Goal: Information Seeking & Learning: Check status

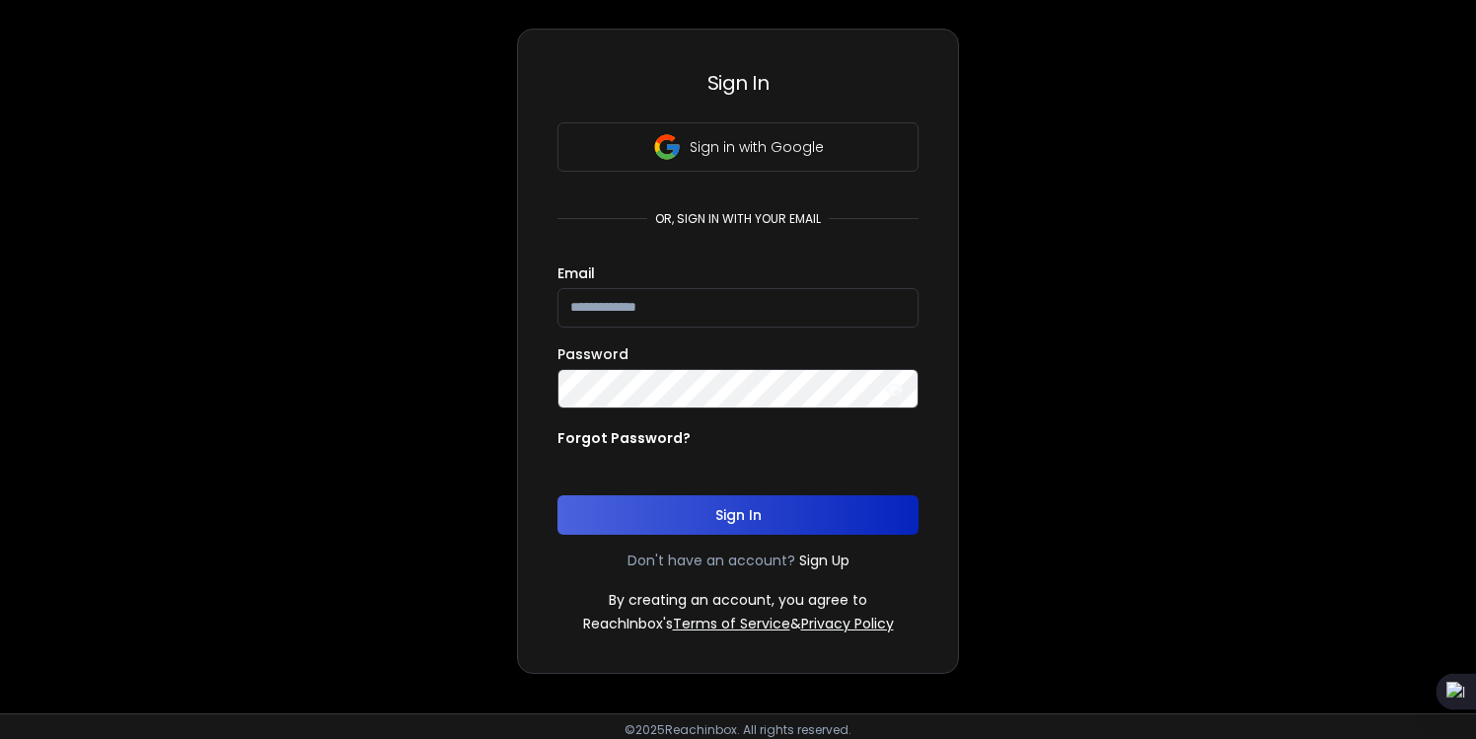
scroll to position [61, 0]
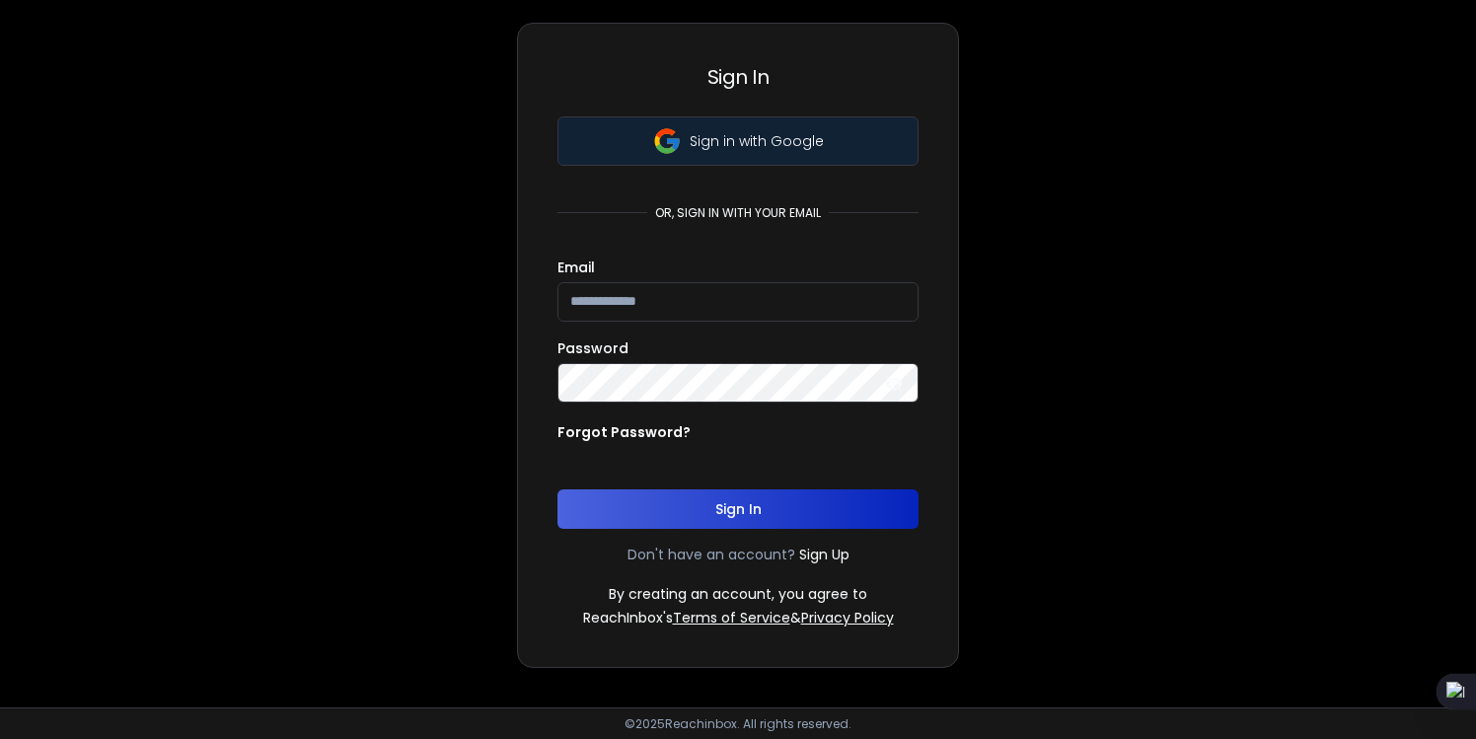
click at [821, 143] on p "Sign in with Google" at bounding box center [757, 141] width 134 height 20
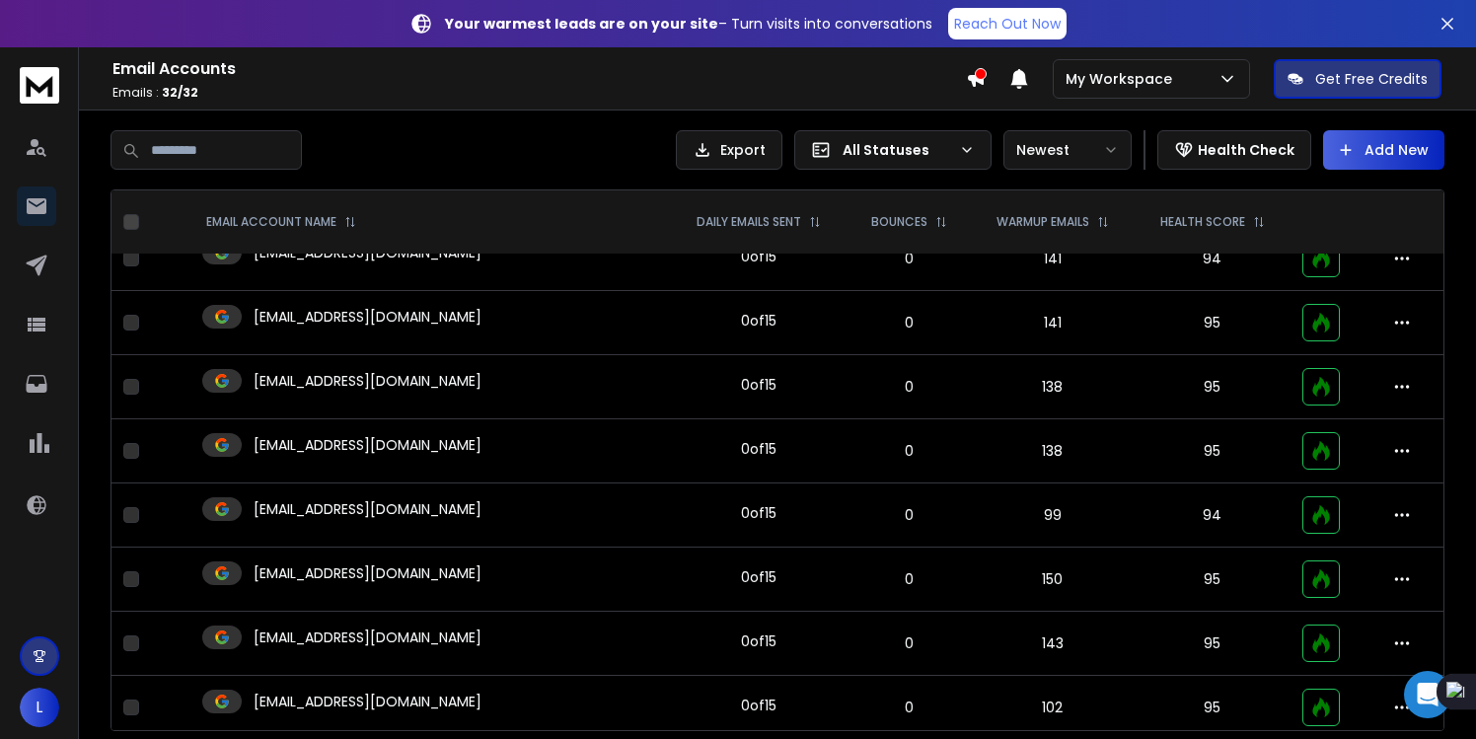
scroll to position [257, 0]
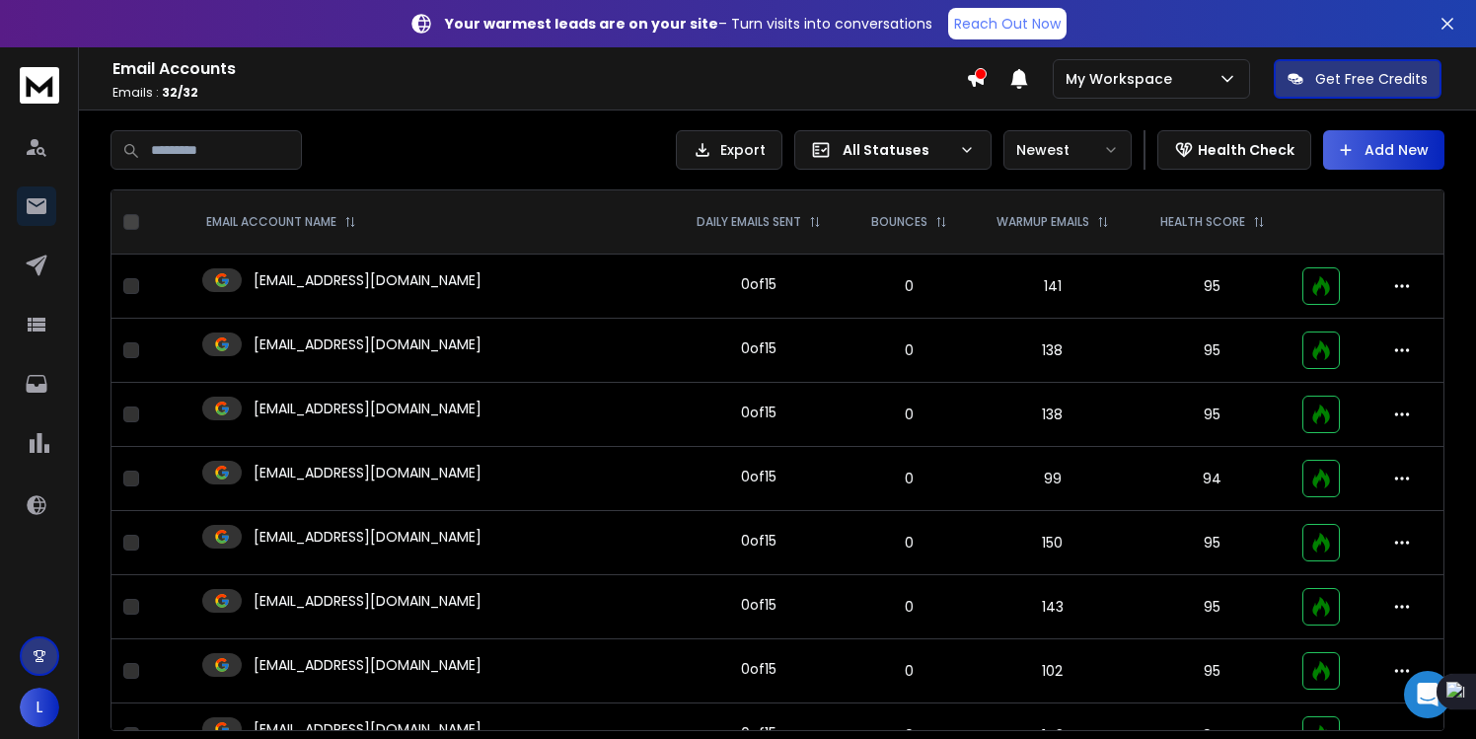
click at [1024, 348] on td "138" at bounding box center [1052, 351] width 165 height 64
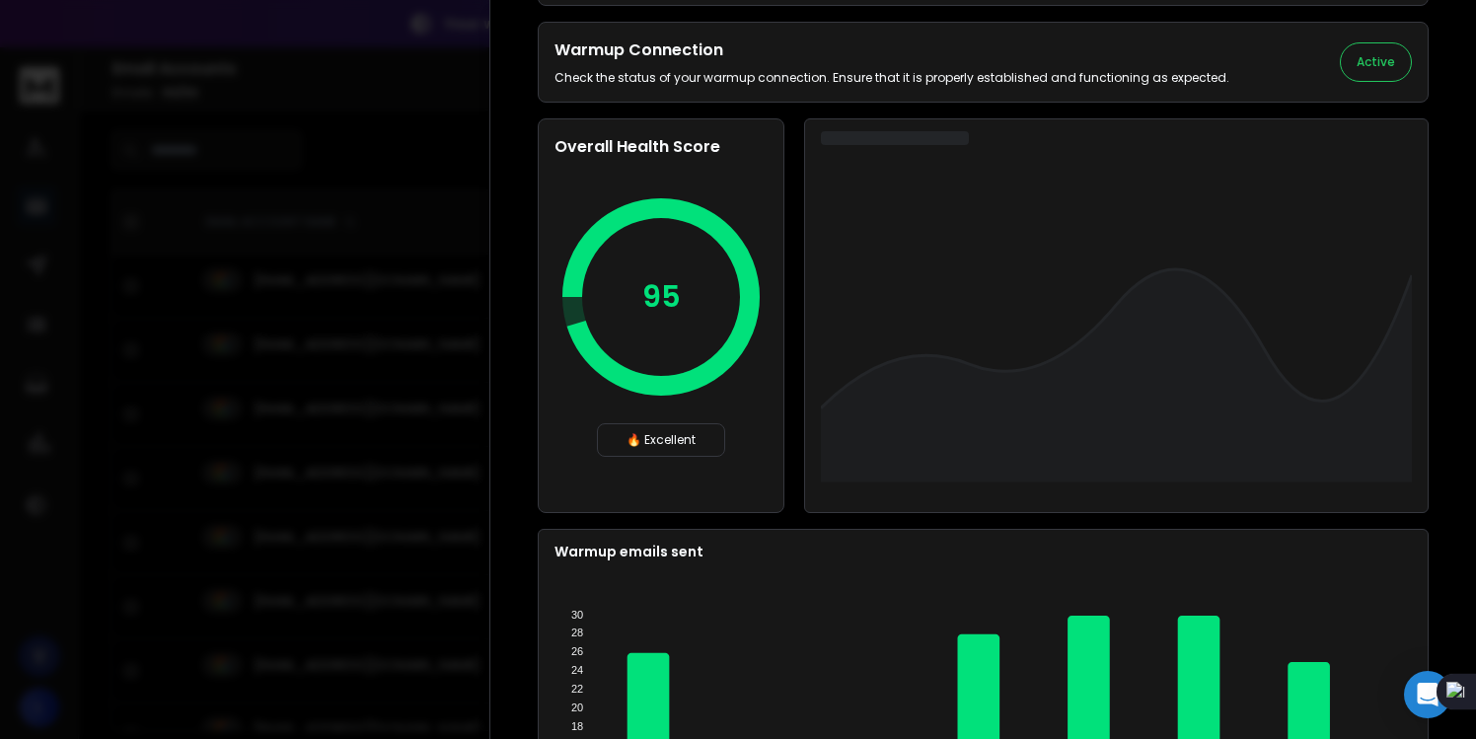
scroll to position [543, 0]
click at [1085, 418] on icon at bounding box center [1116, 374] width 591 height 213
click at [1086, 431] on icon at bounding box center [1116, 374] width 591 height 213
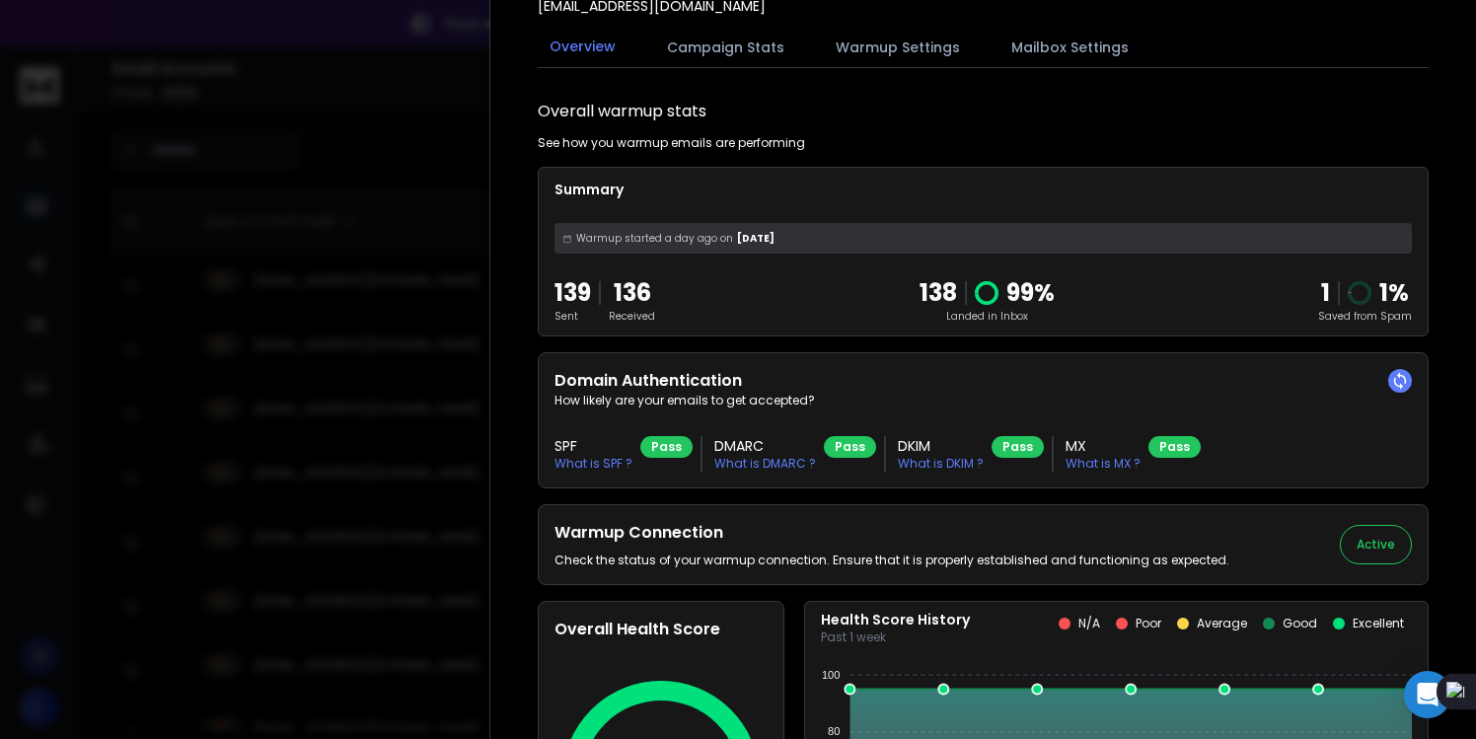
scroll to position [0, 0]
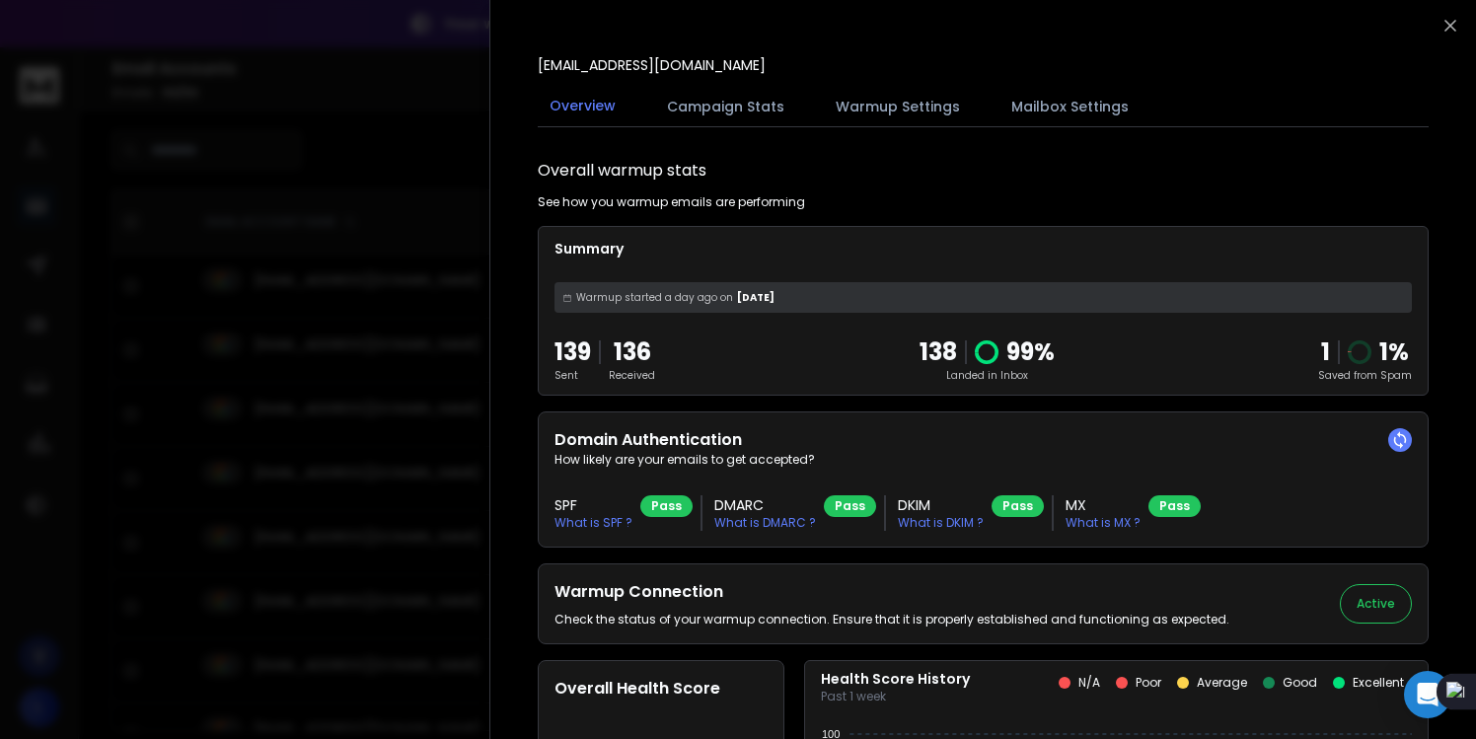
click at [1029, 104] on button "Mailbox Settings" at bounding box center [1069, 106] width 141 height 43
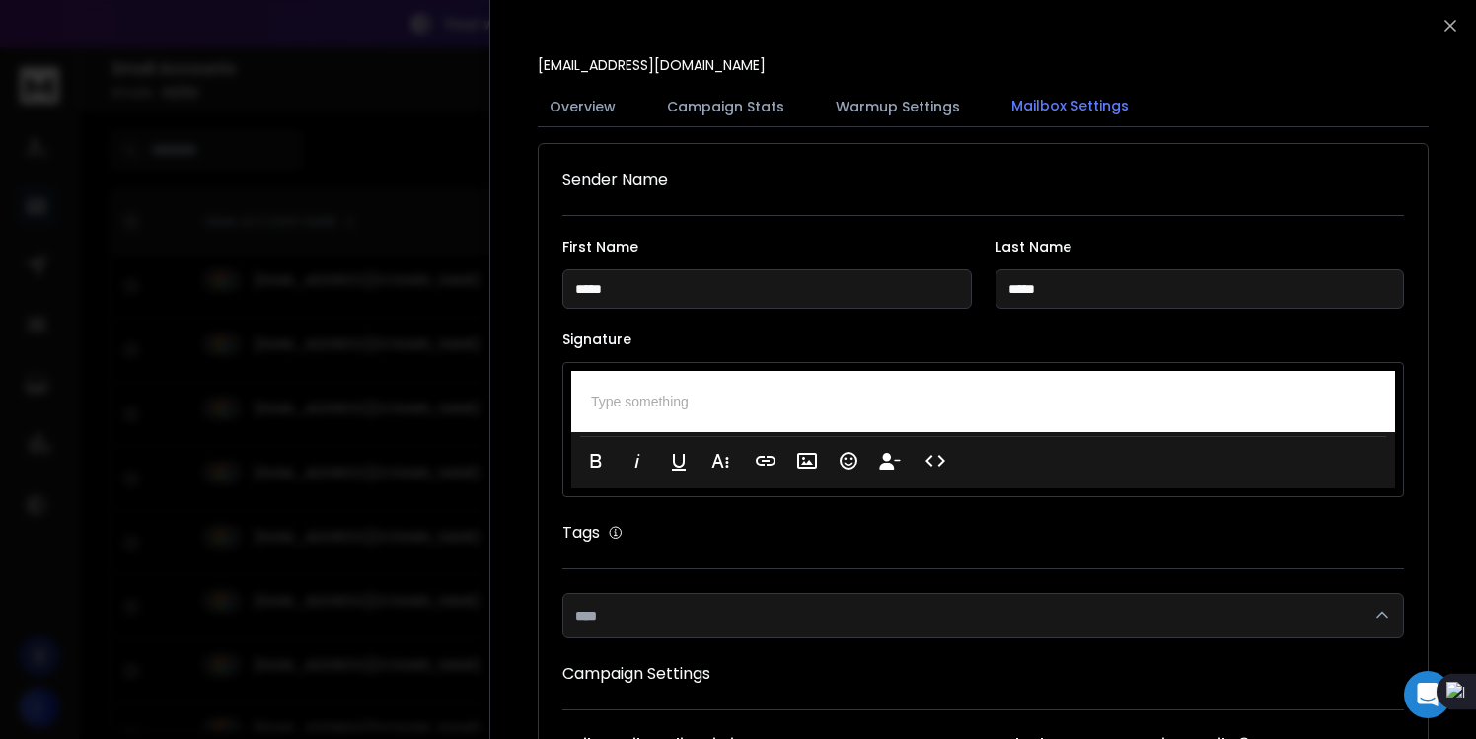
click at [742, 103] on button "Campaign Stats" at bounding box center [725, 106] width 141 height 43
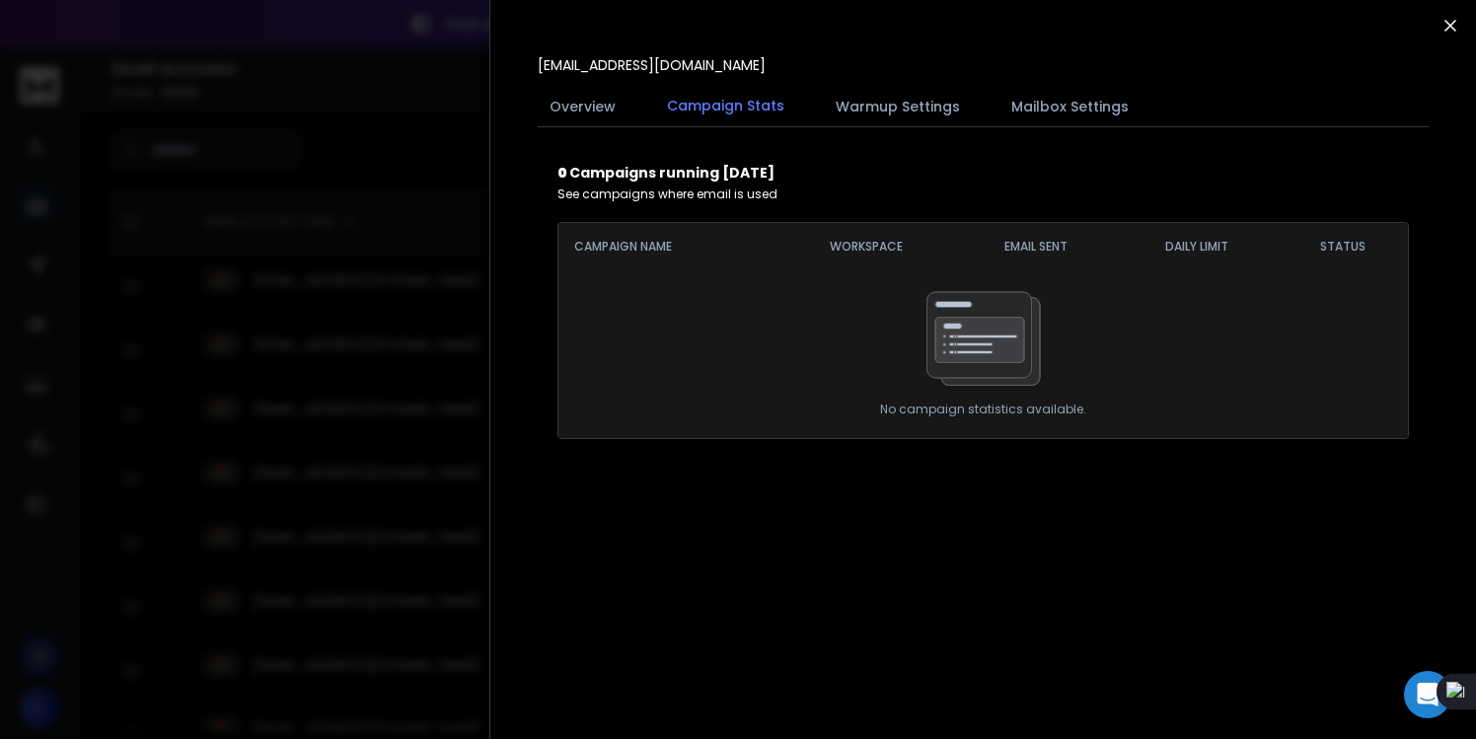
click at [1449, 22] on icon "button" at bounding box center [1450, 26] width 20 height 20
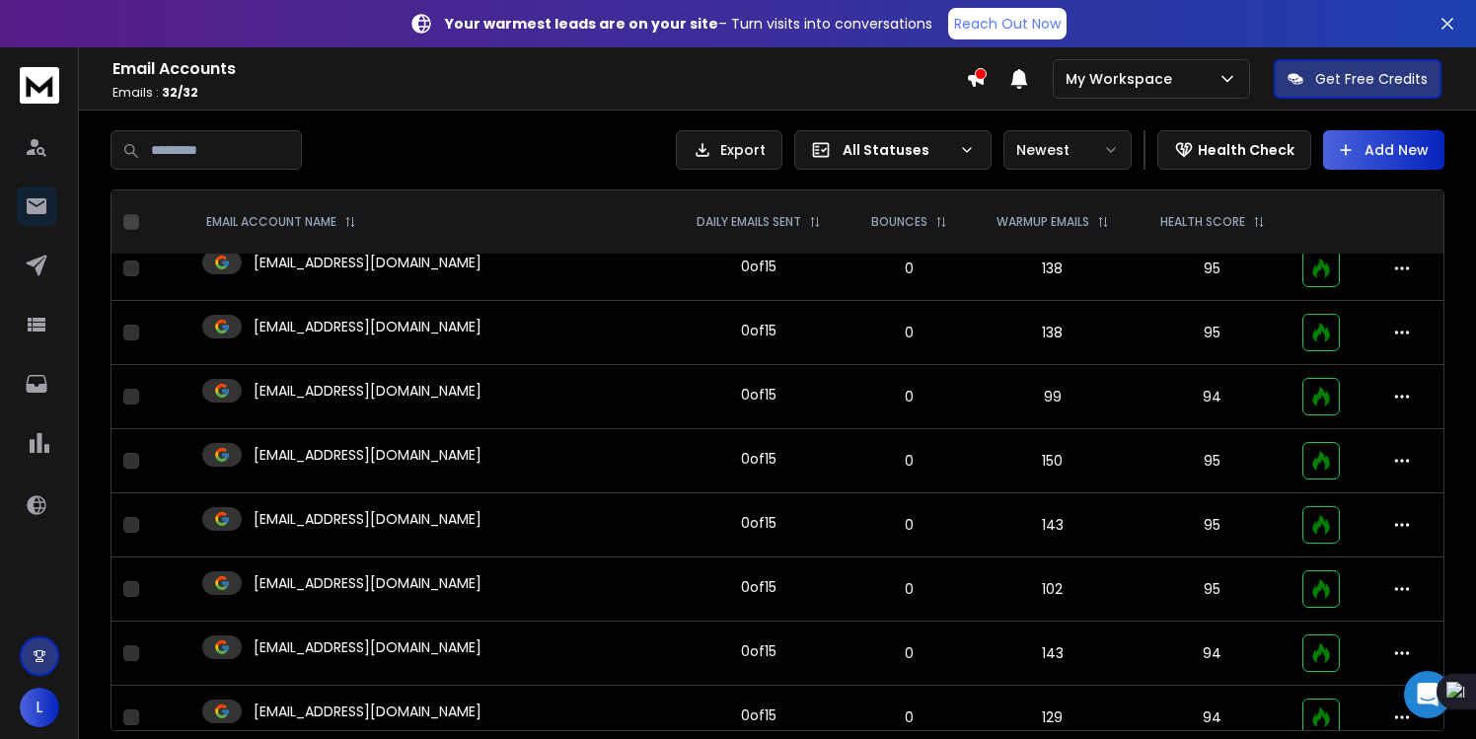
scroll to position [386, 0]
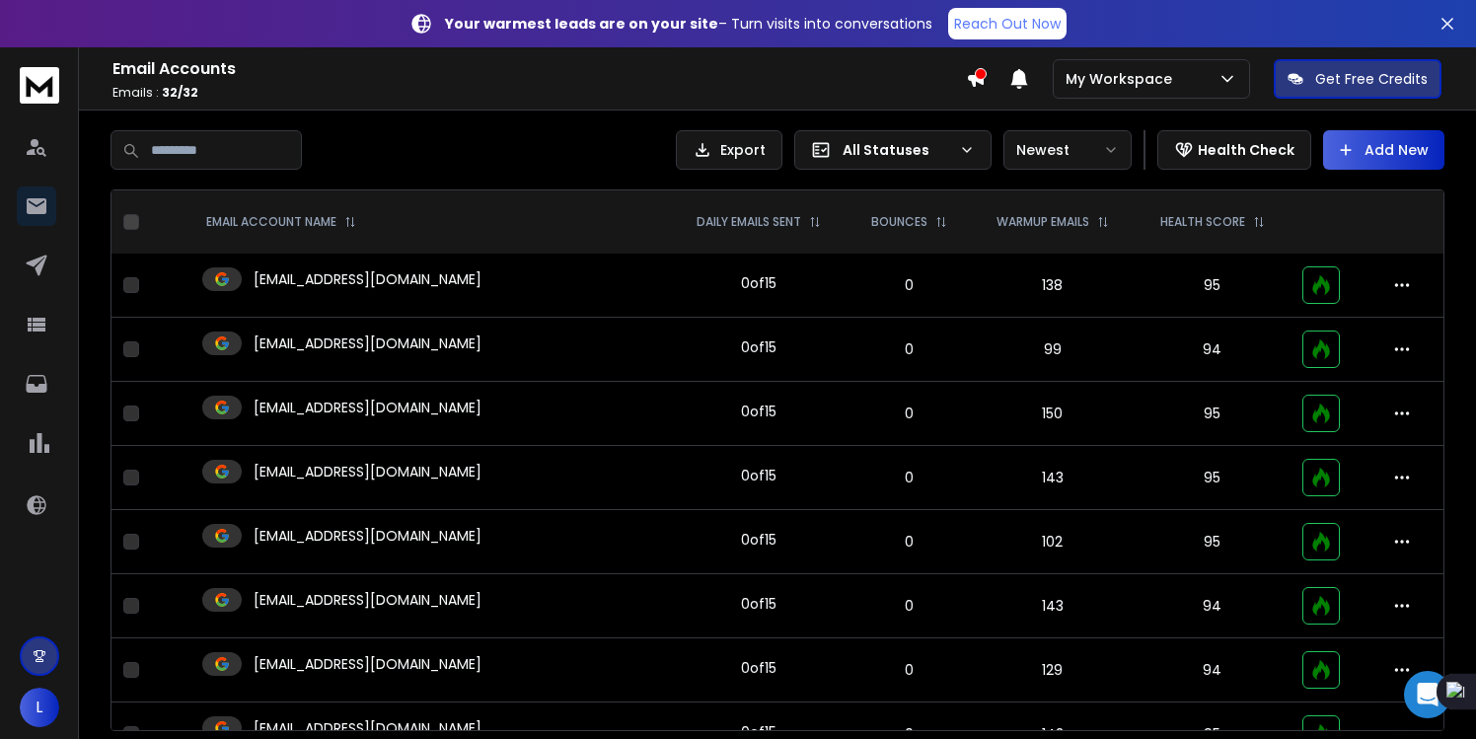
click at [1035, 336] on td "99" at bounding box center [1052, 350] width 165 height 64
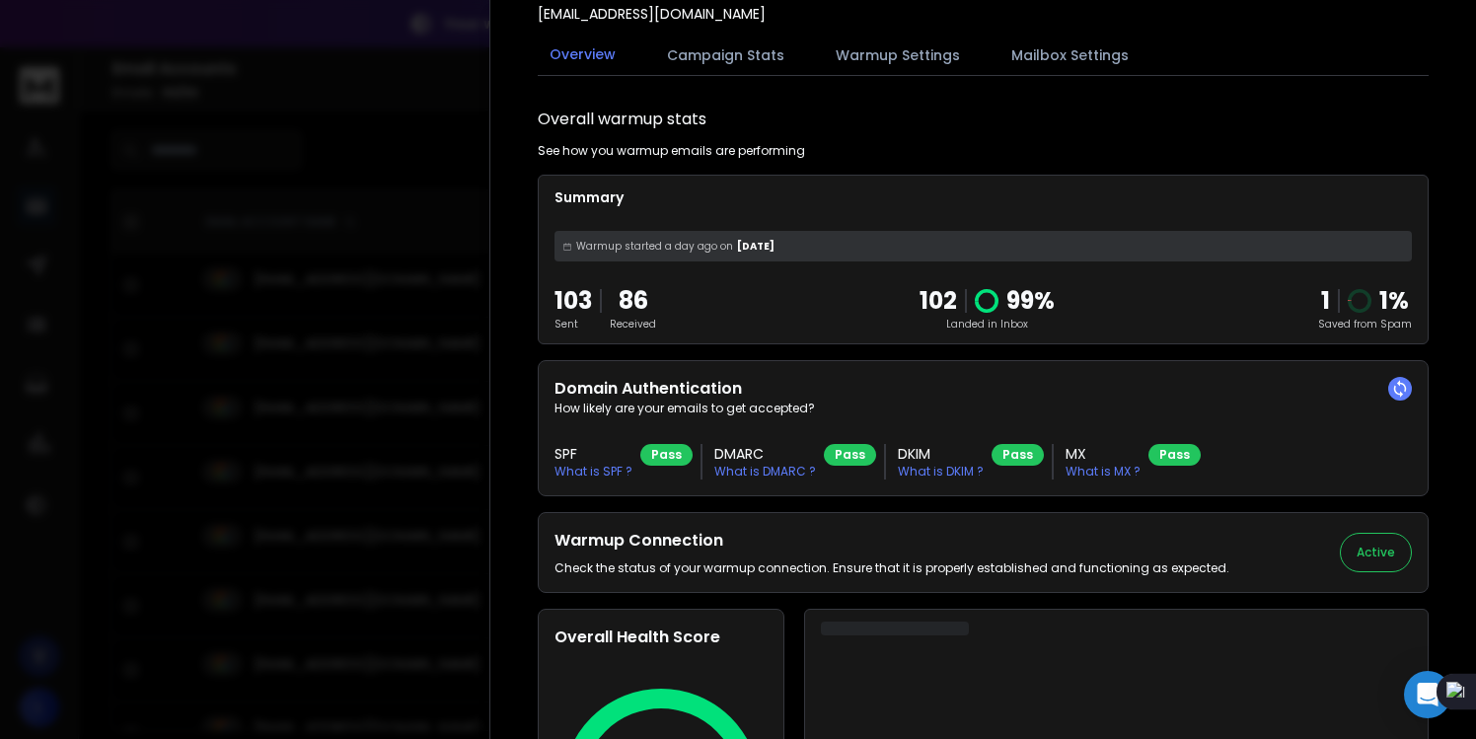
scroll to position [0, 0]
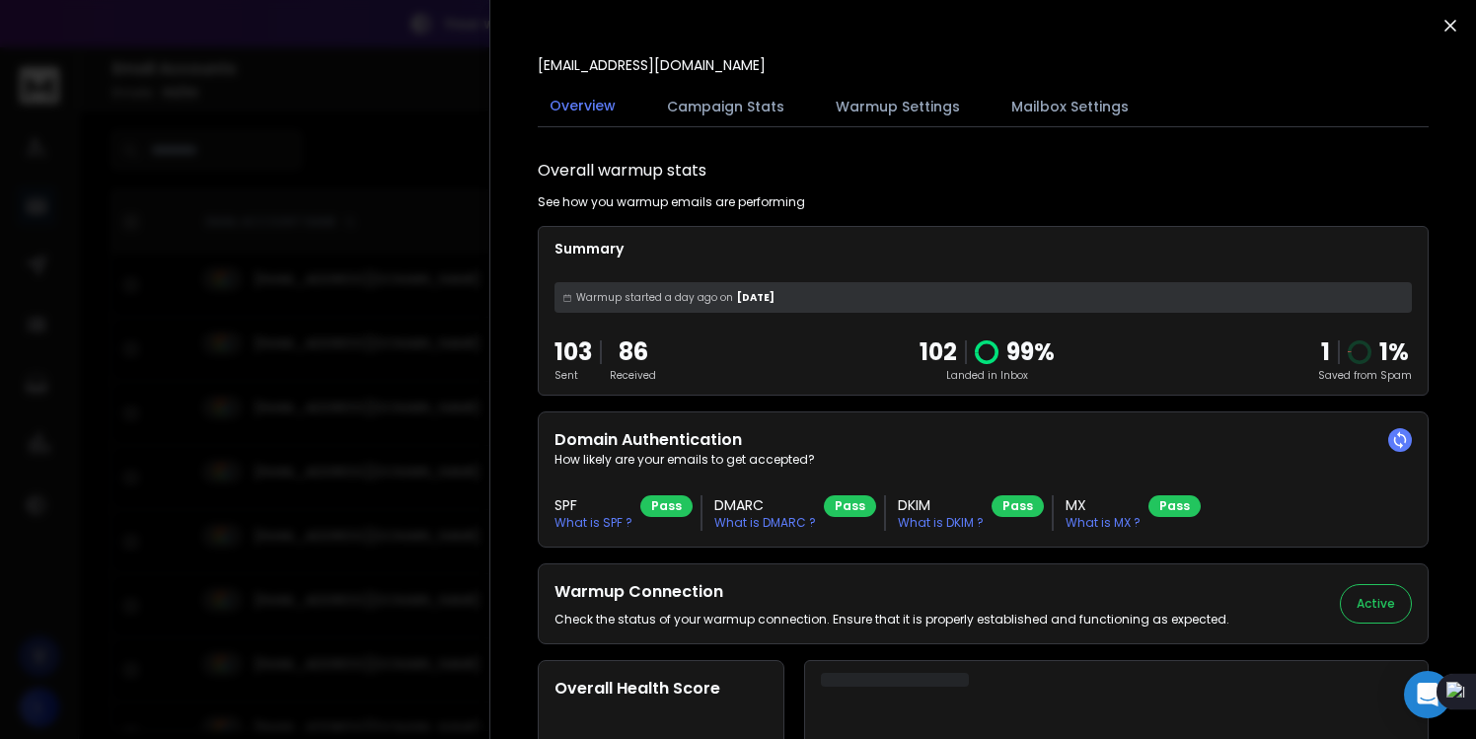
click at [1443, 19] on icon "button" at bounding box center [1450, 26] width 20 height 20
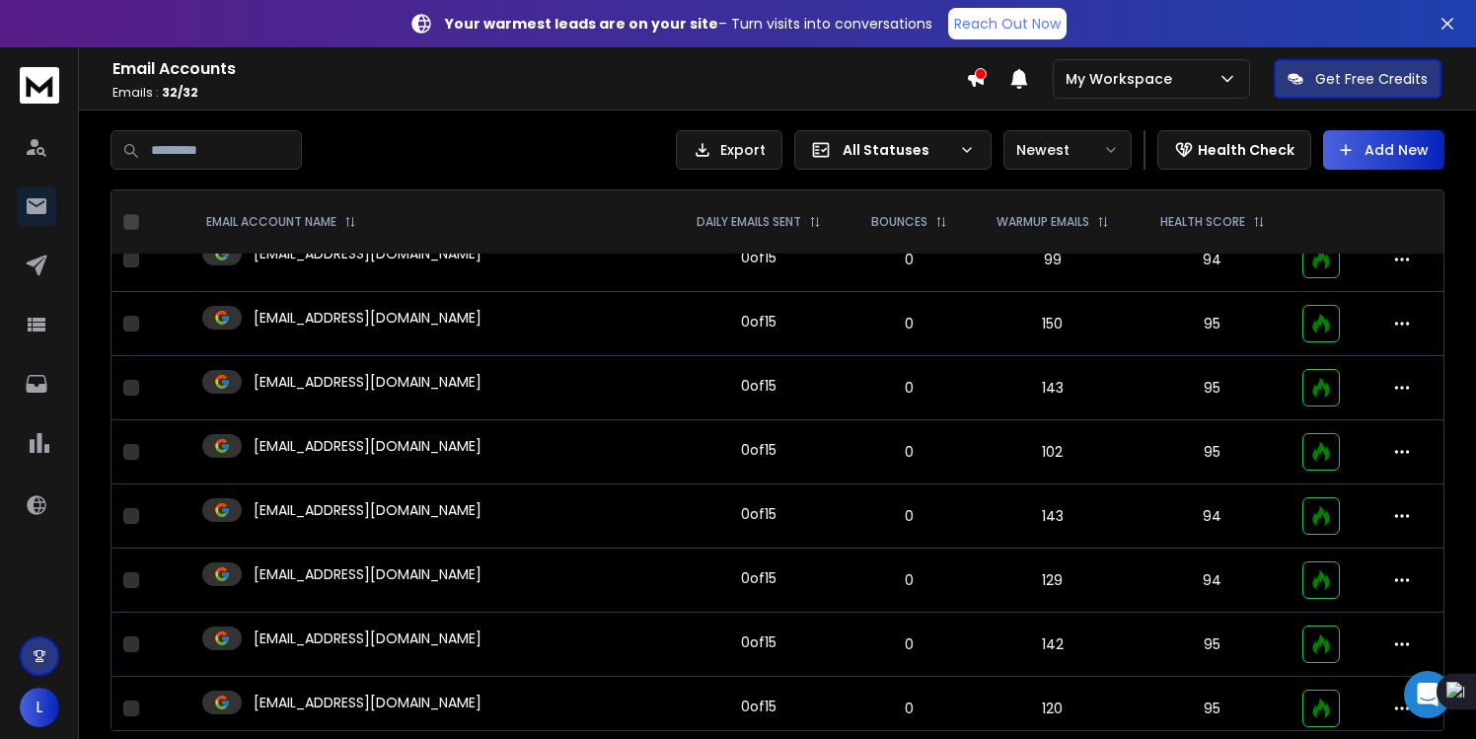
scroll to position [535, 0]
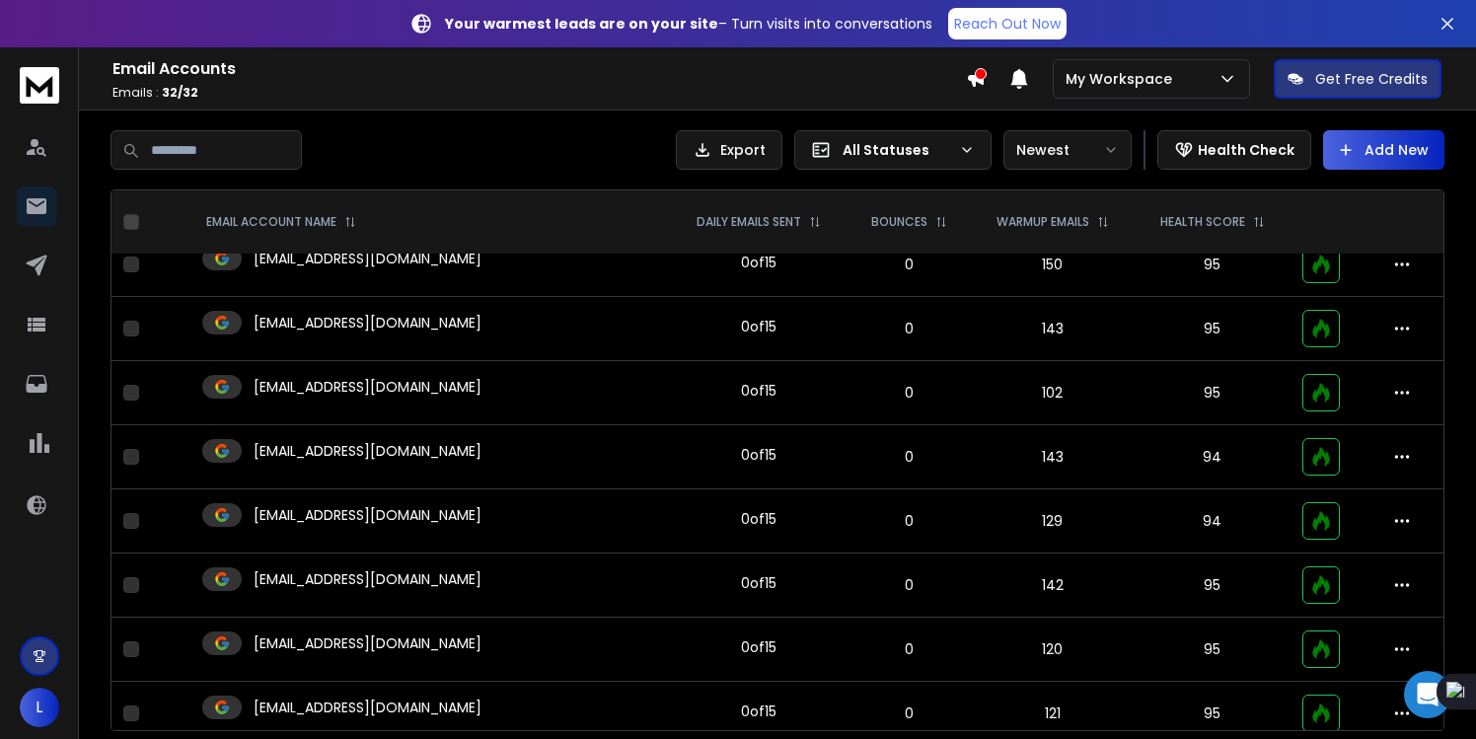
click at [1037, 526] on td "129" at bounding box center [1052, 521] width 165 height 64
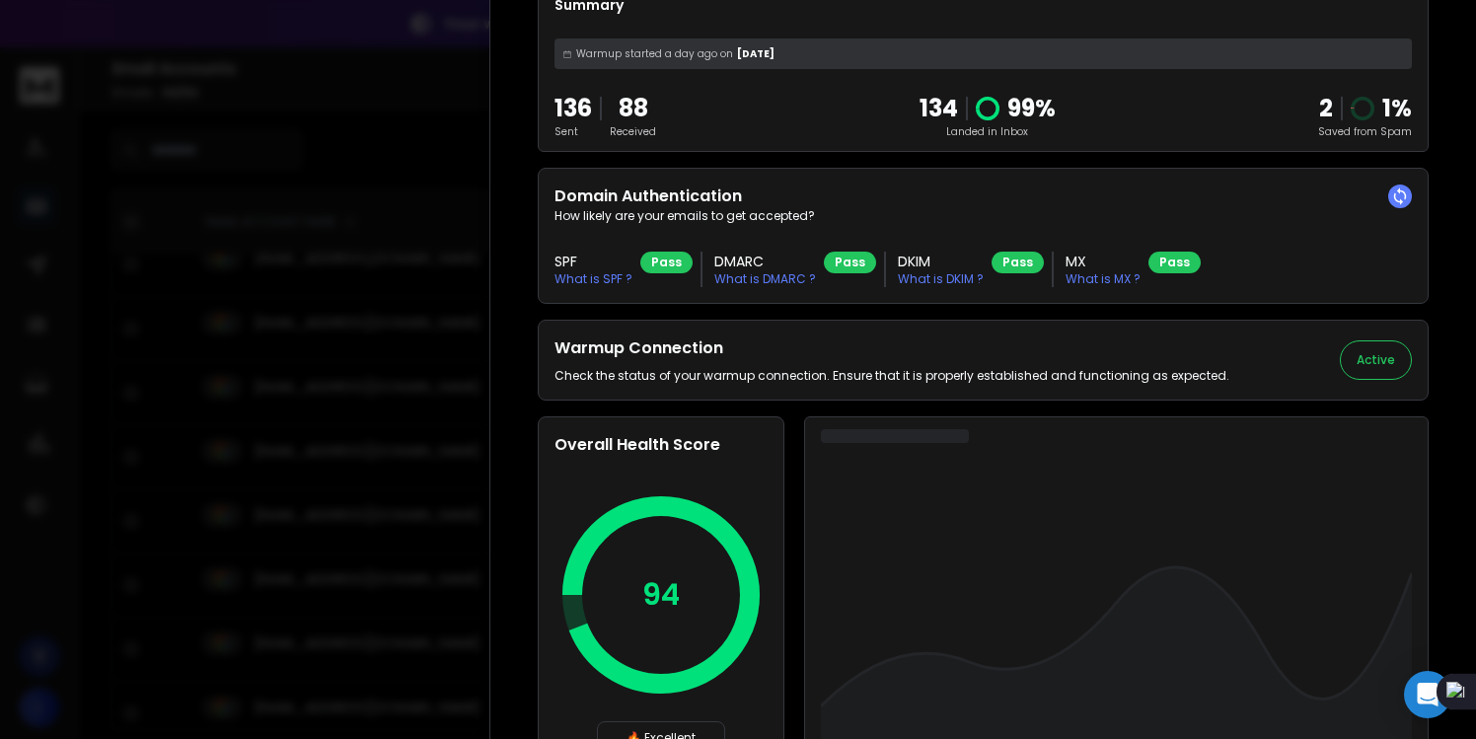
scroll to position [0, 0]
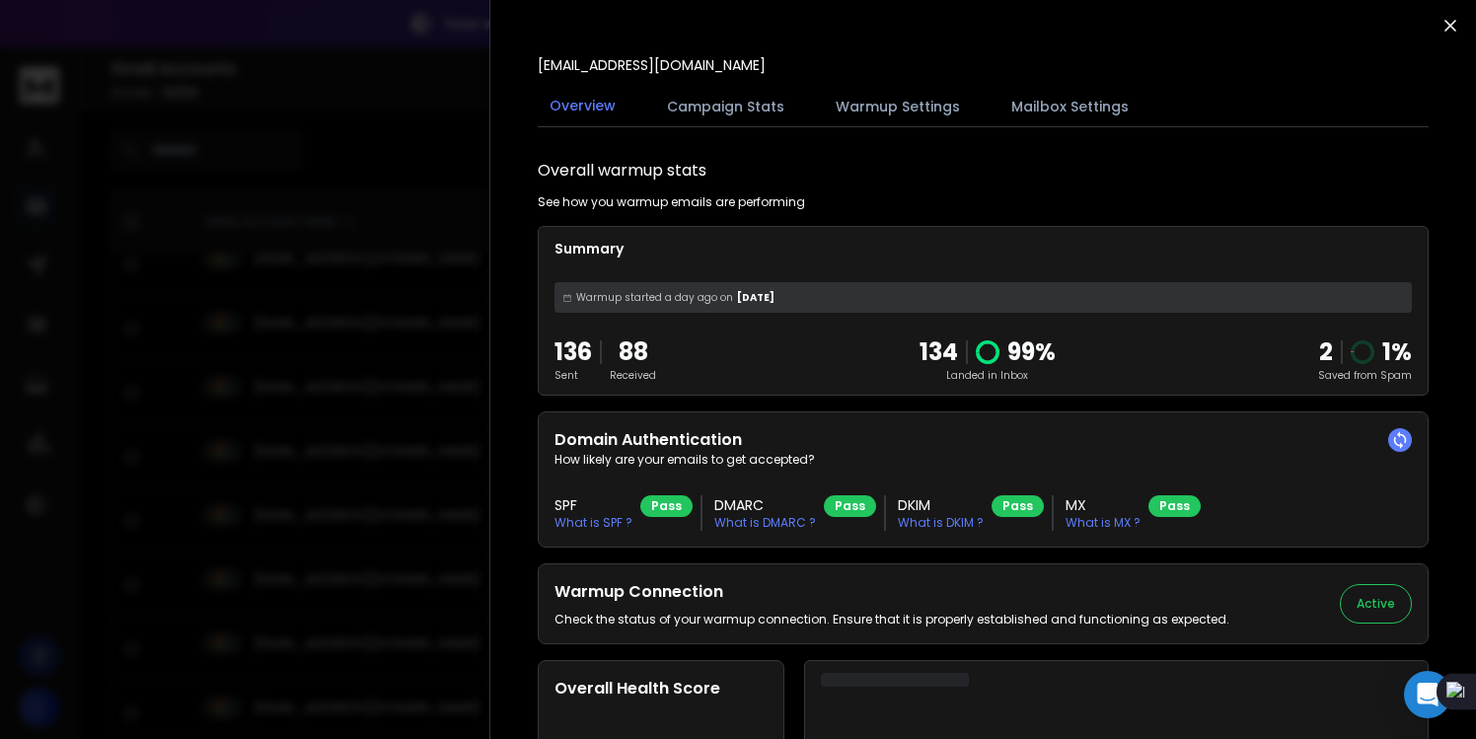
click at [1445, 21] on icon "button" at bounding box center [1450, 26] width 20 height 20
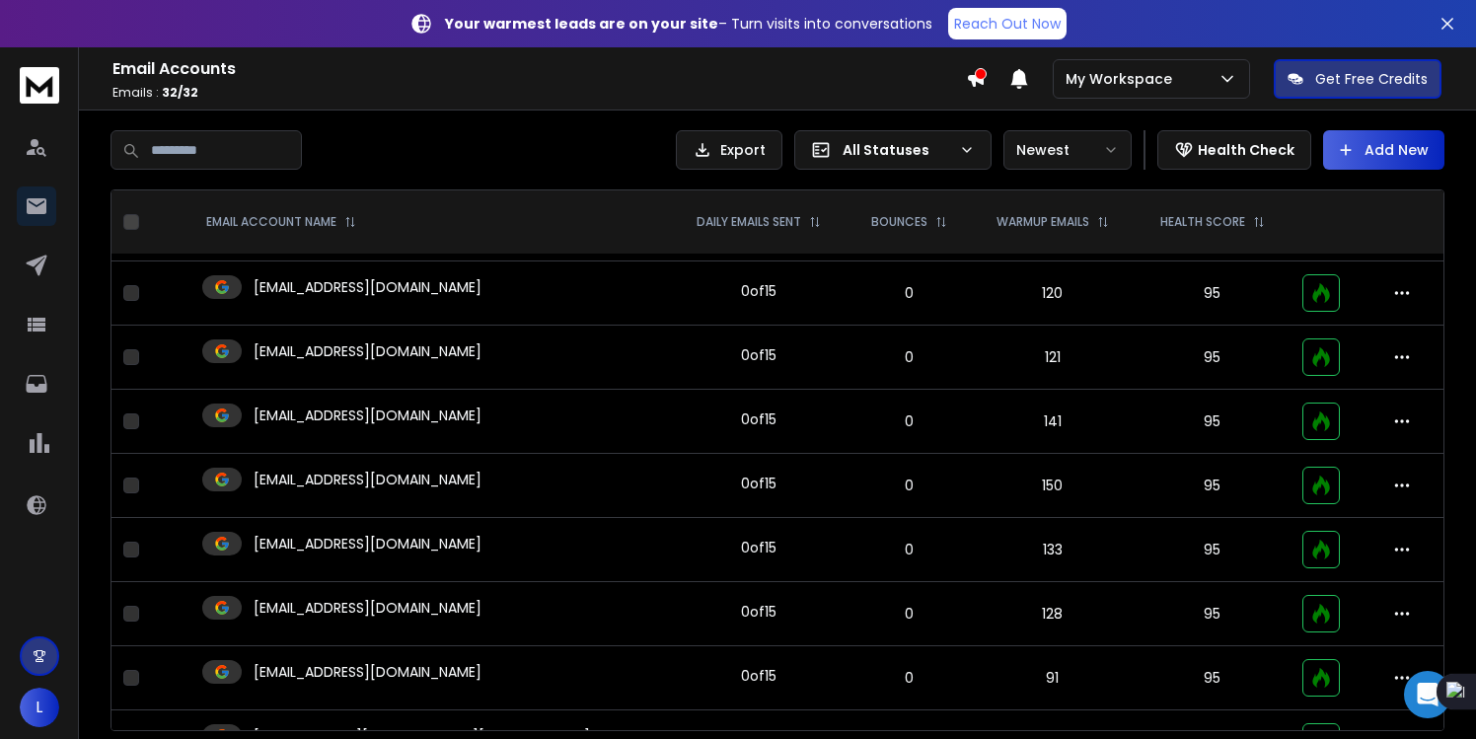
scroll to position [959, 0]
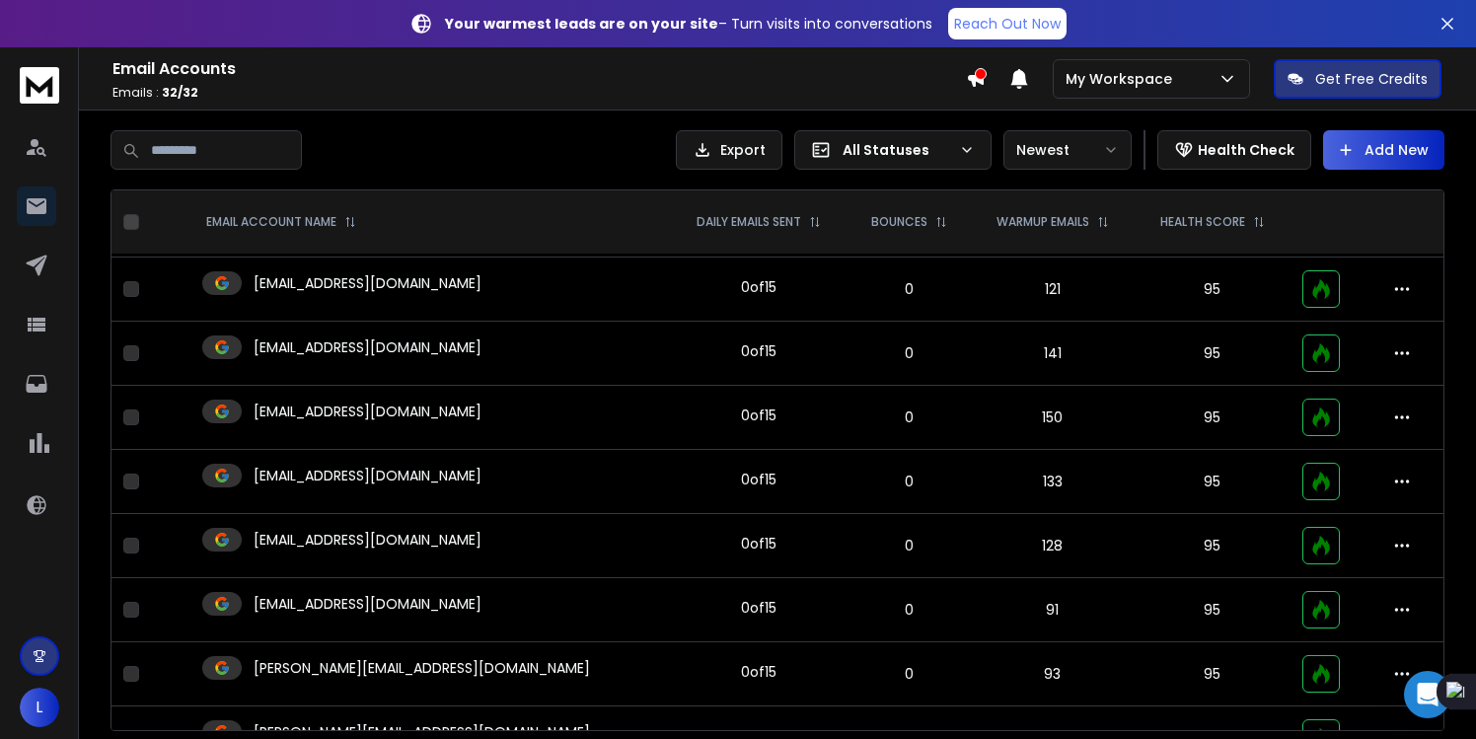
click at [1033, 480] on td "133" at bounding box center [1052, 482] width 165 height 64
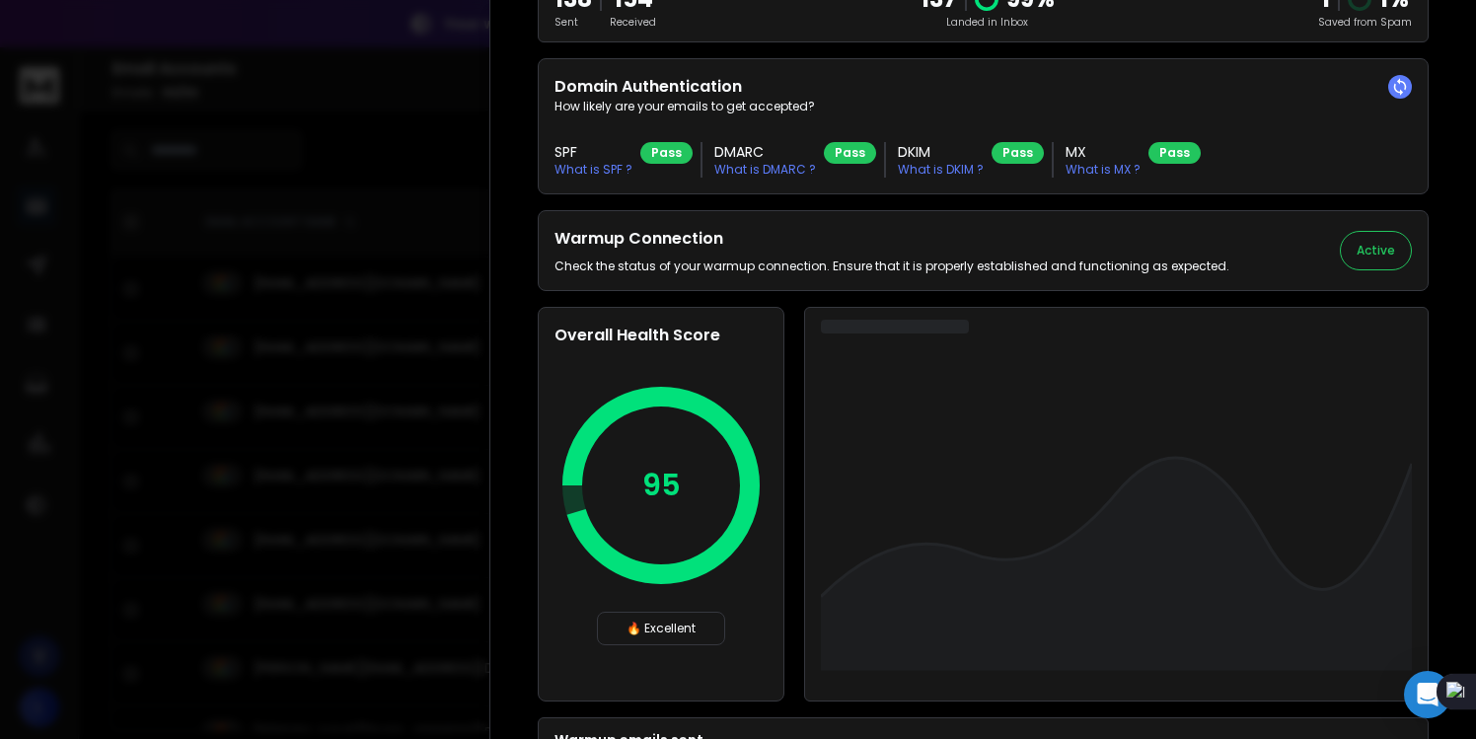
scroll to position [0, 0]
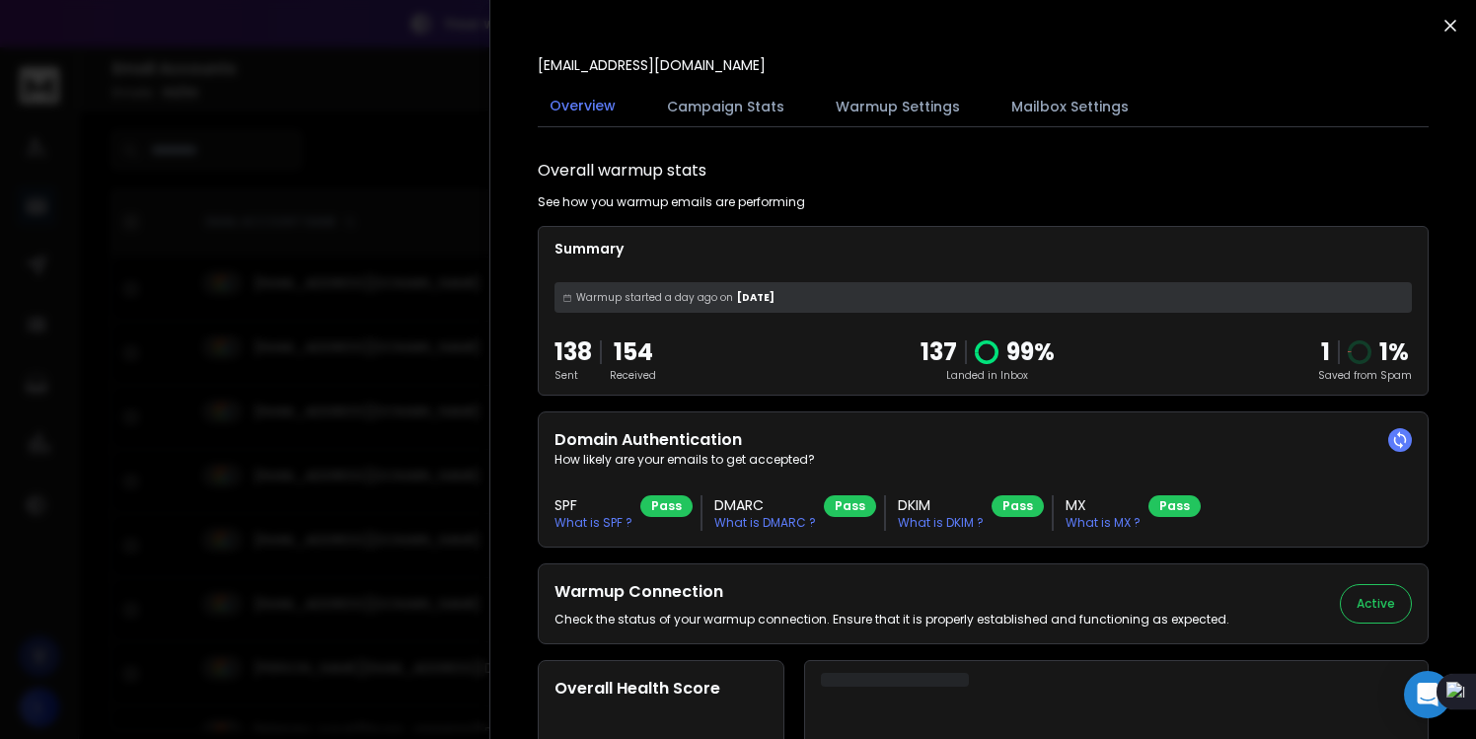
click at [1447, 25] on icon "button" at bounding box center [1450, 26] width 20 height 20
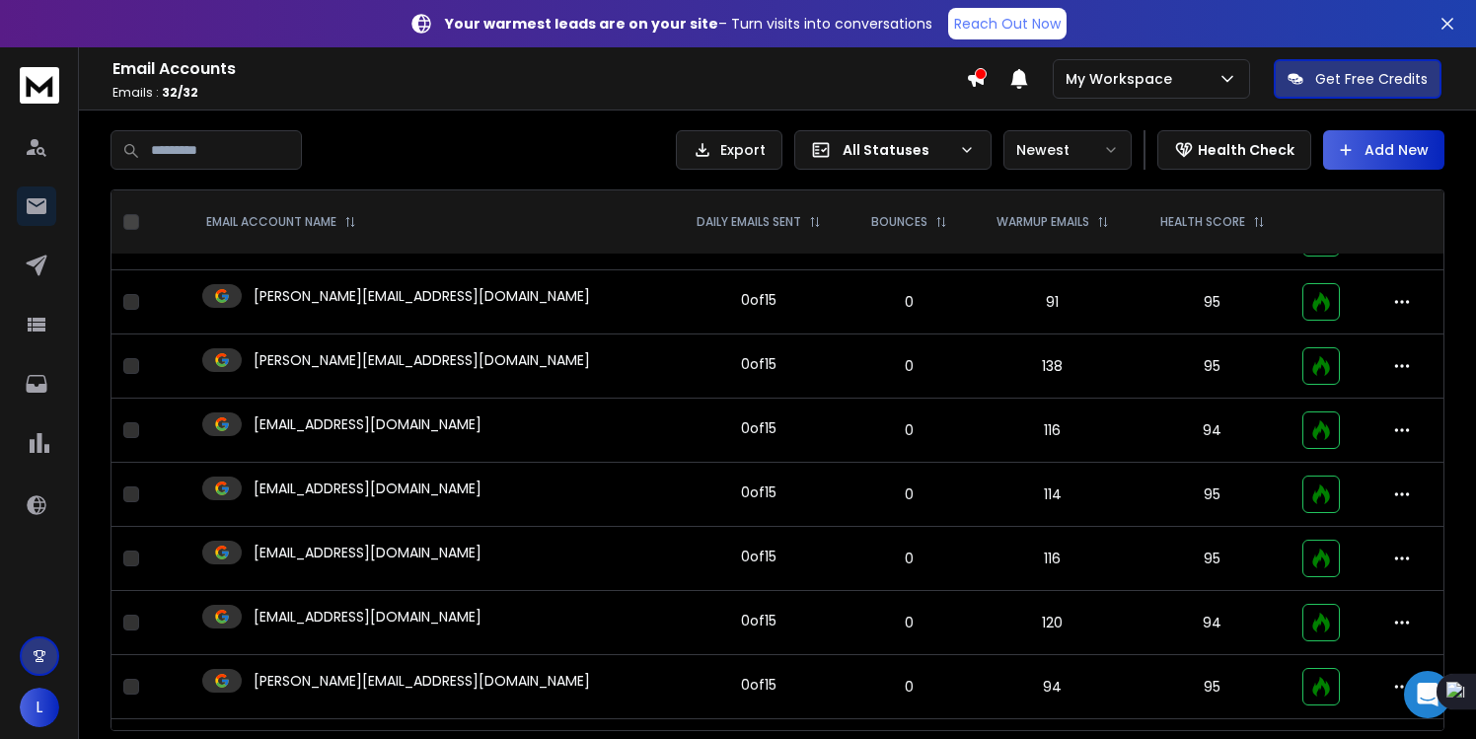
scroll to position [1591, 0]
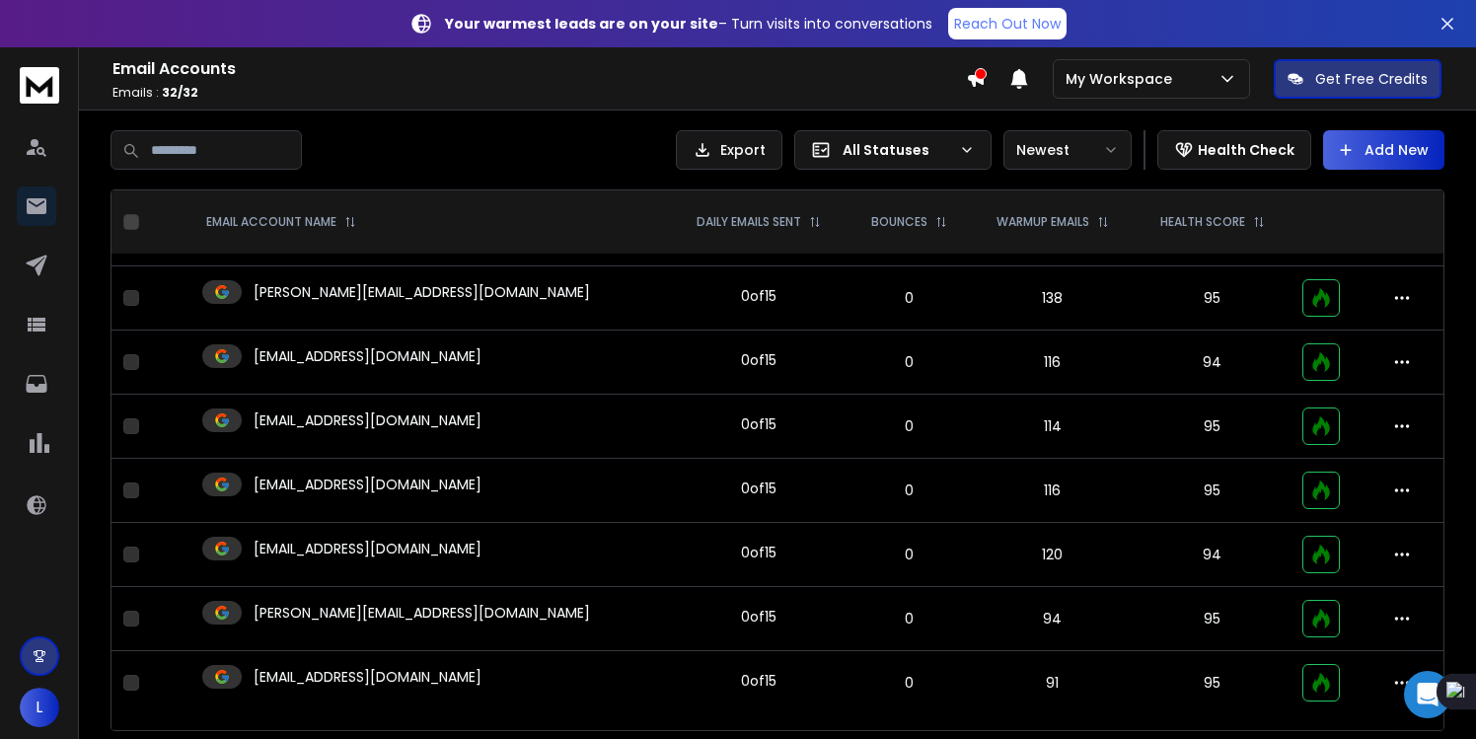
click at [1032, 690] on td "91" at bounding box center [1052, 683] width 165 height 64
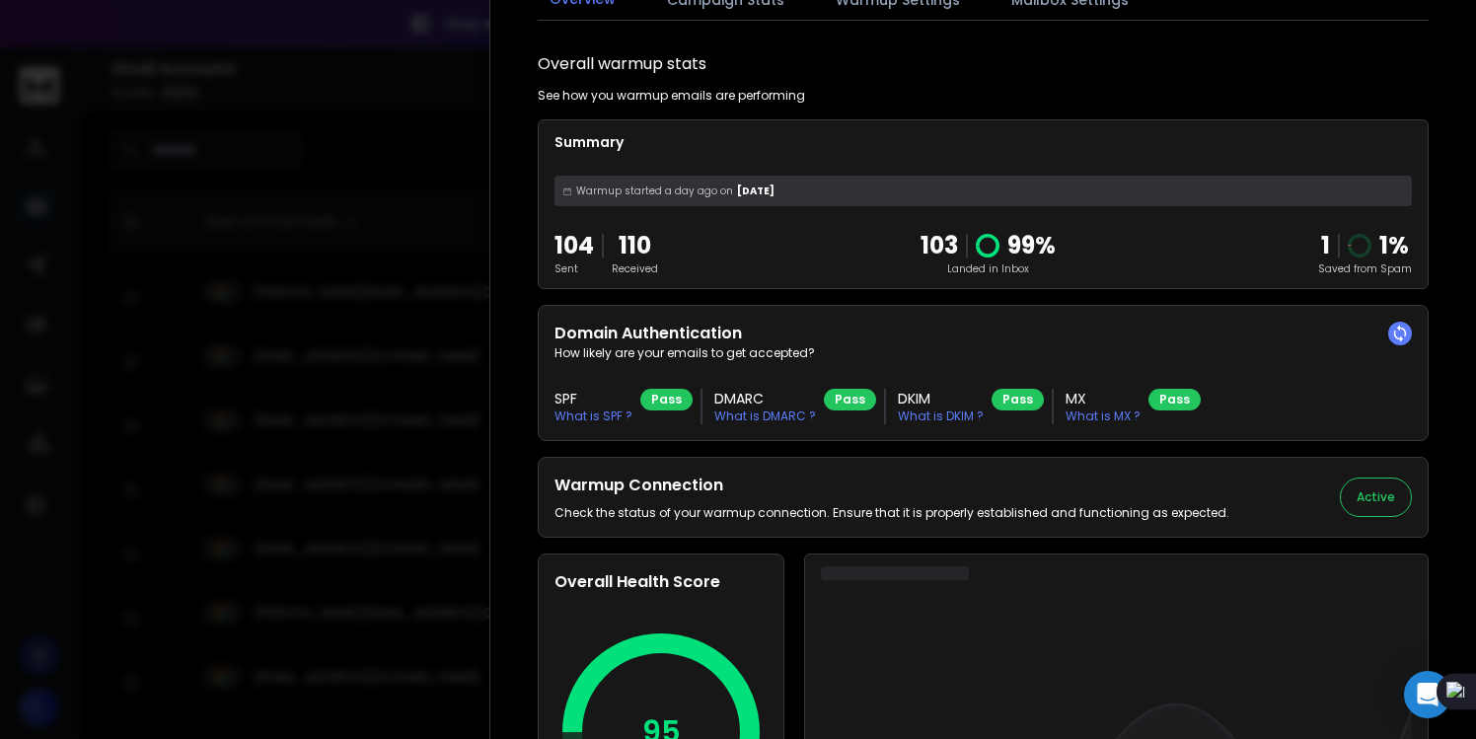
scroll to position [0, 0]
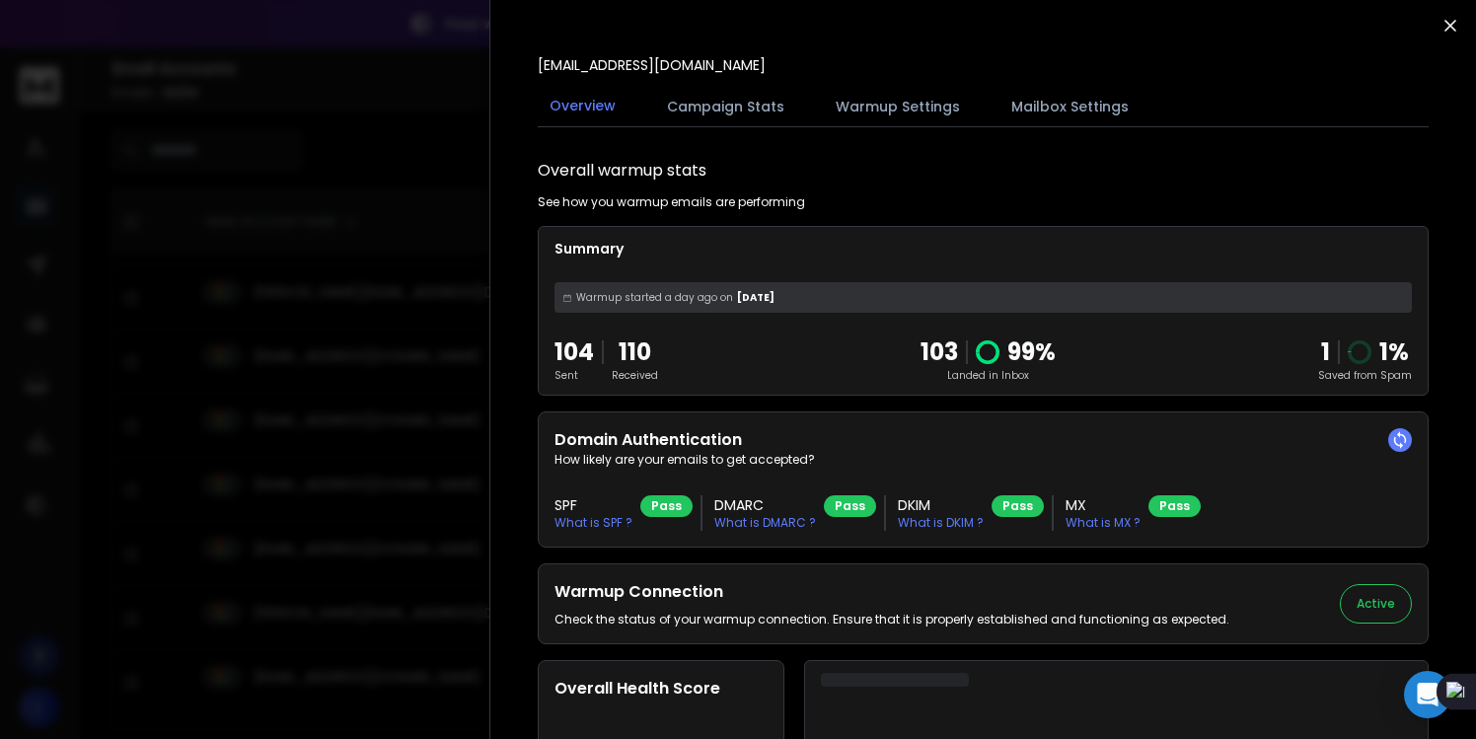
click at [1453, 27] on icon "button" at bounding box center [1450, 26] width 20 height 20
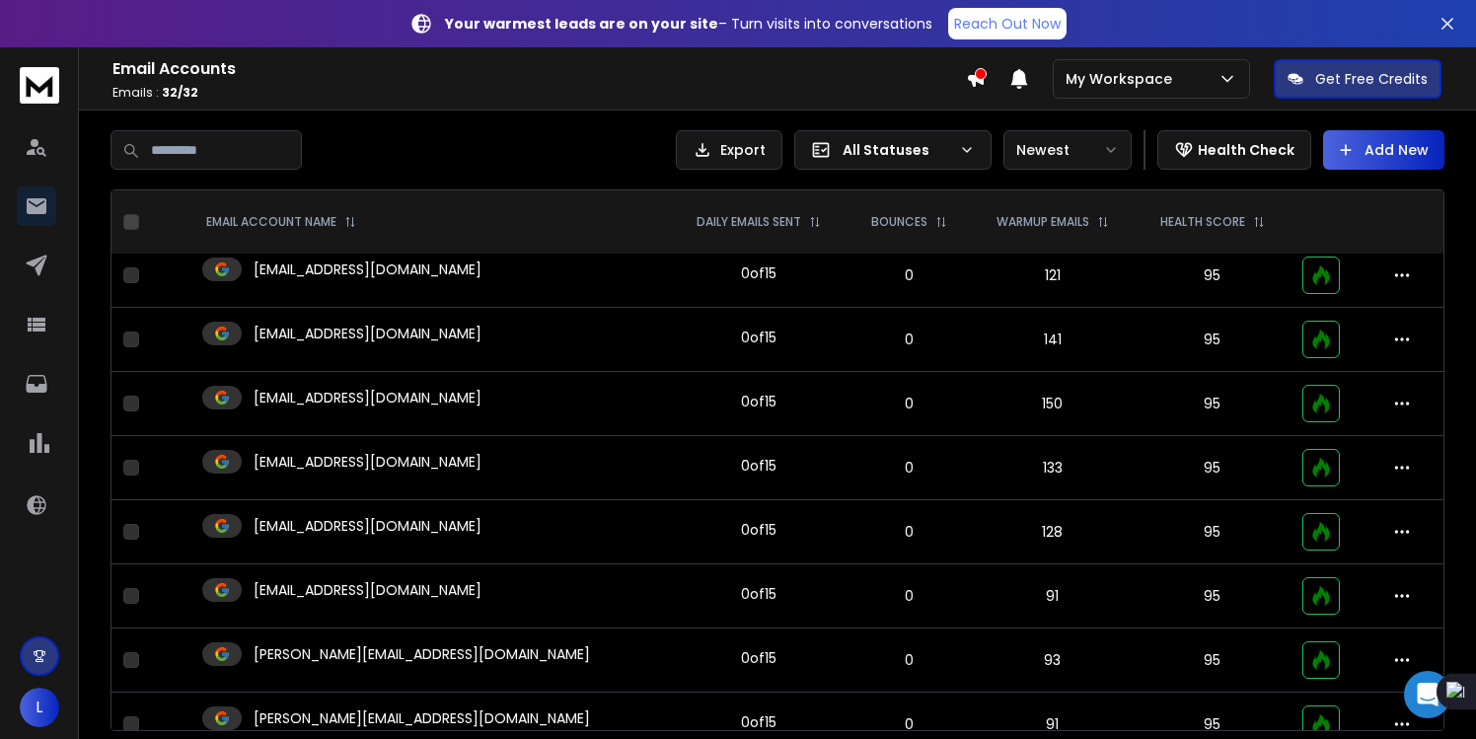
scroll to position [952, 0]
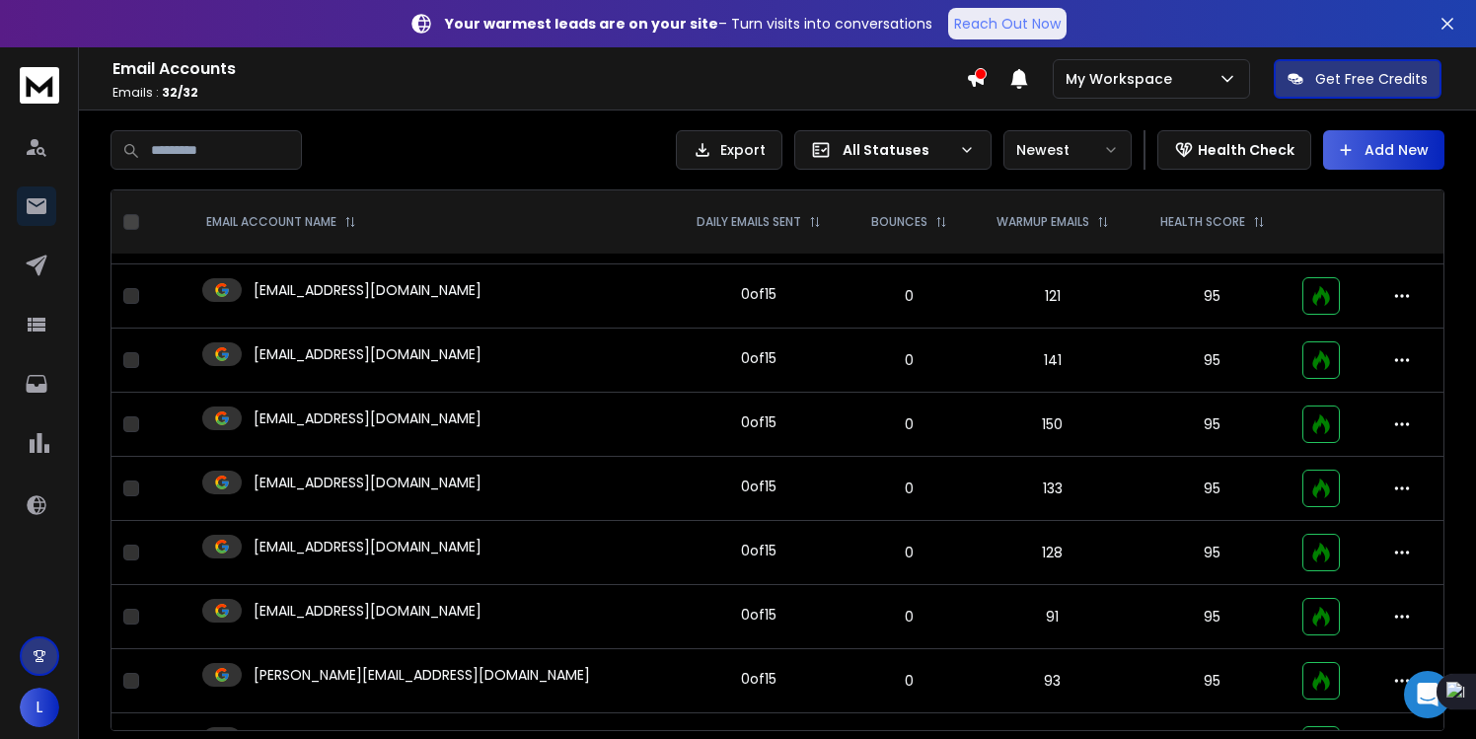
click at [1018, 24] on p "Reach Out Now" at bounding box center [1007, 24] width 107 height 20
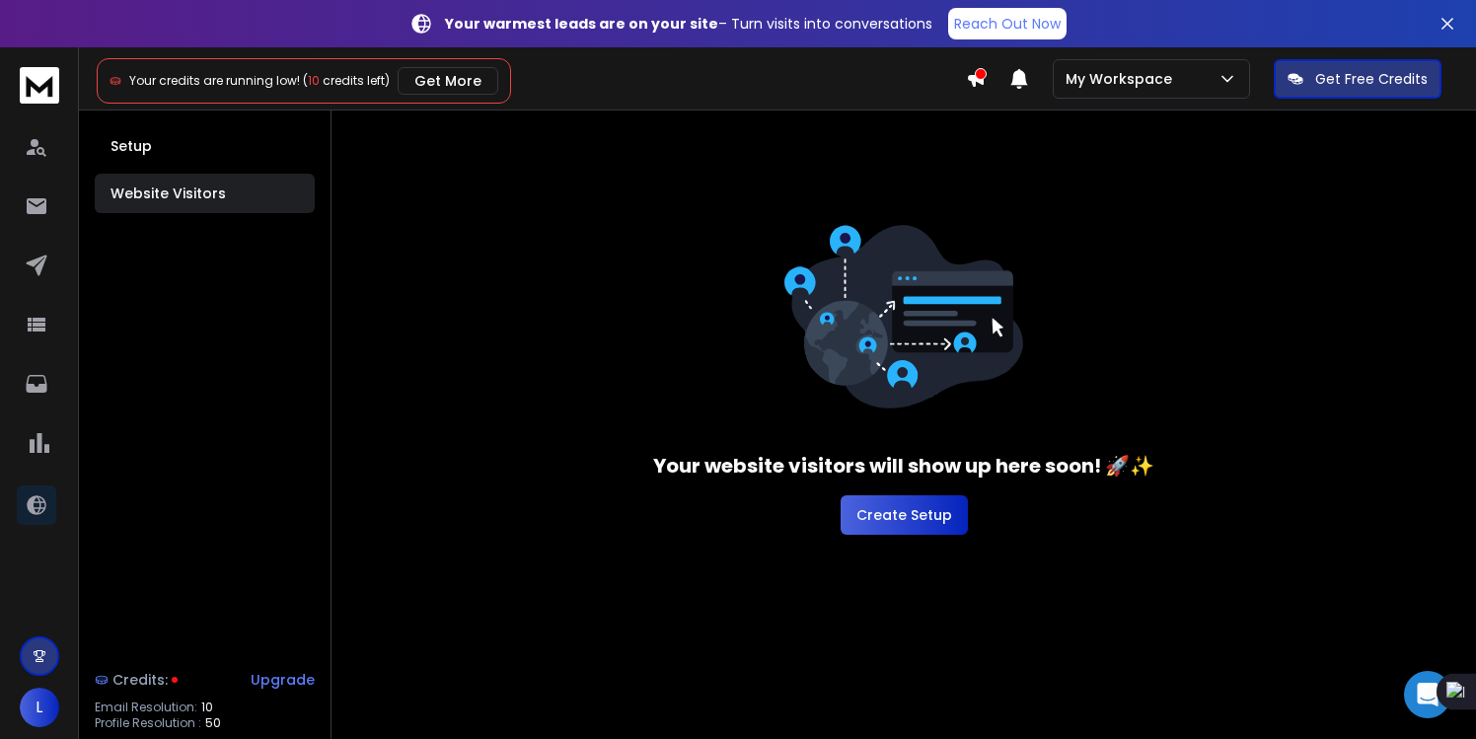
click at [1459, 21] on div "Your warmest leads are on your site – Turn visits into conversations Reach Out …" at bounding box center [738, 23] width 1476 height 47
click at [1449, 24] on icon at bounding box center [1447, 24] width 18 height 18
